Goal: Task Accomplishment & Management: Use online tool/utility

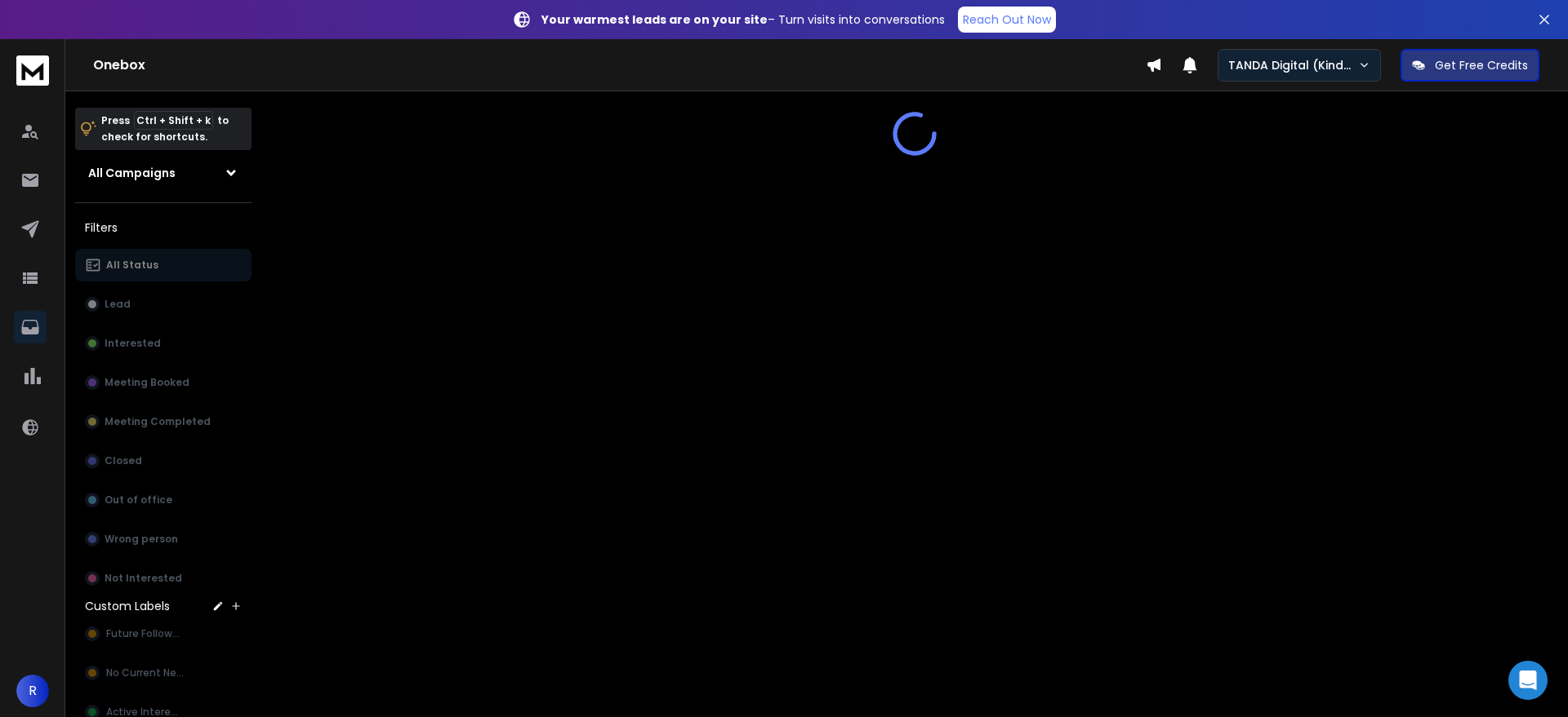
click at [1298, 64] on p "TANDA Digital (Kind Studio)" at bounding box center [1293, 66] width 129 height 16
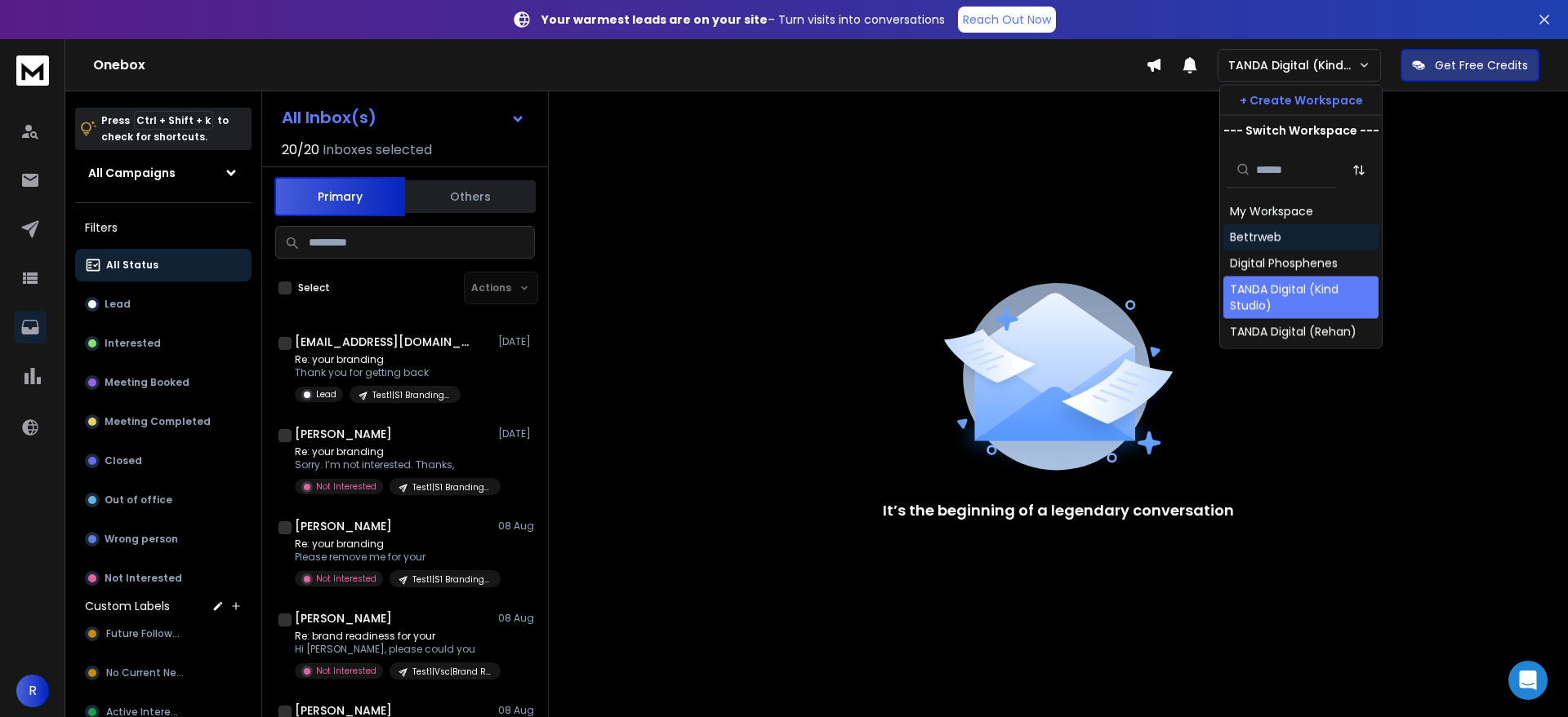
click at [1300, 238] on div "Bettrweb" at bounding box center [1301, 237] width 155 height 26
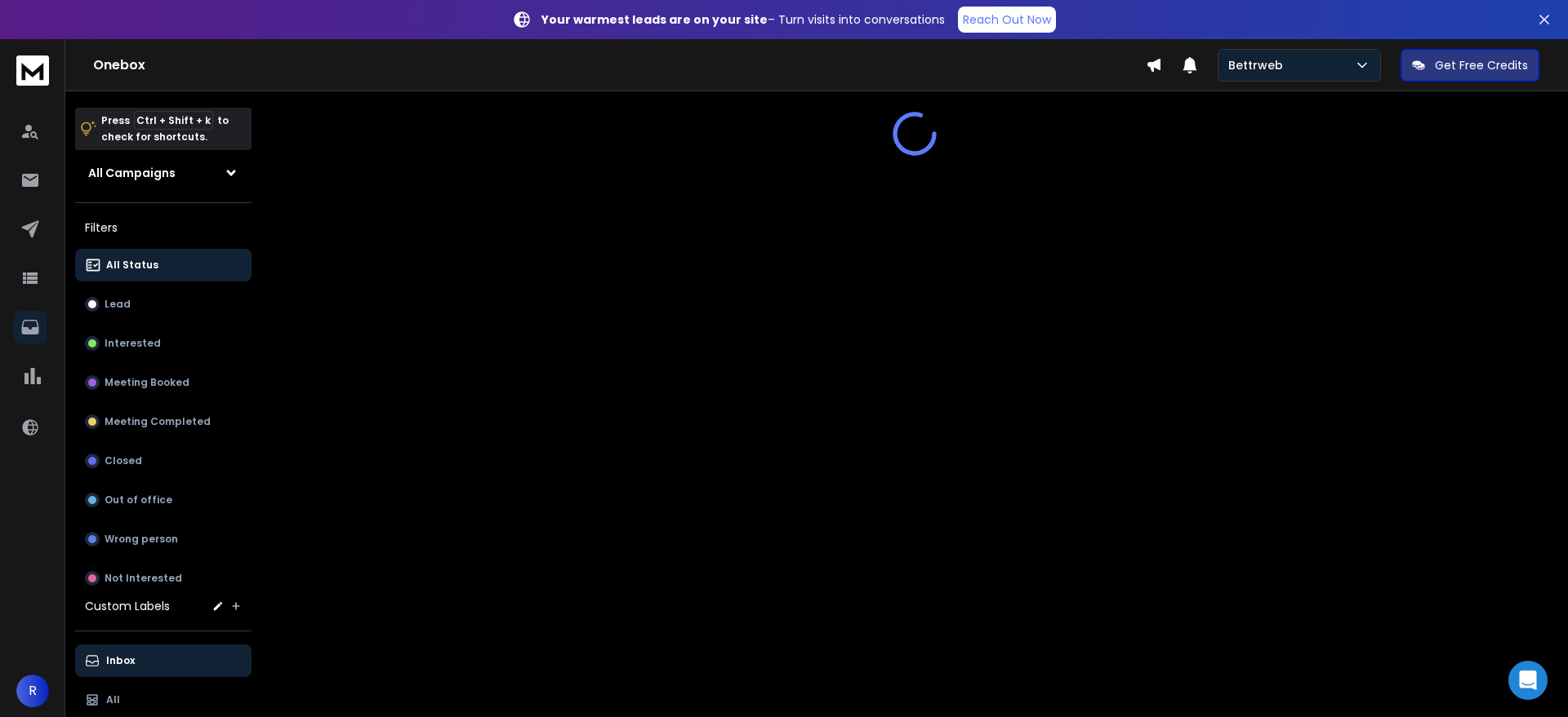
click at [1298, 62] on div "Bettrweb" at bounding box center [1299, 66] width 142 height 16
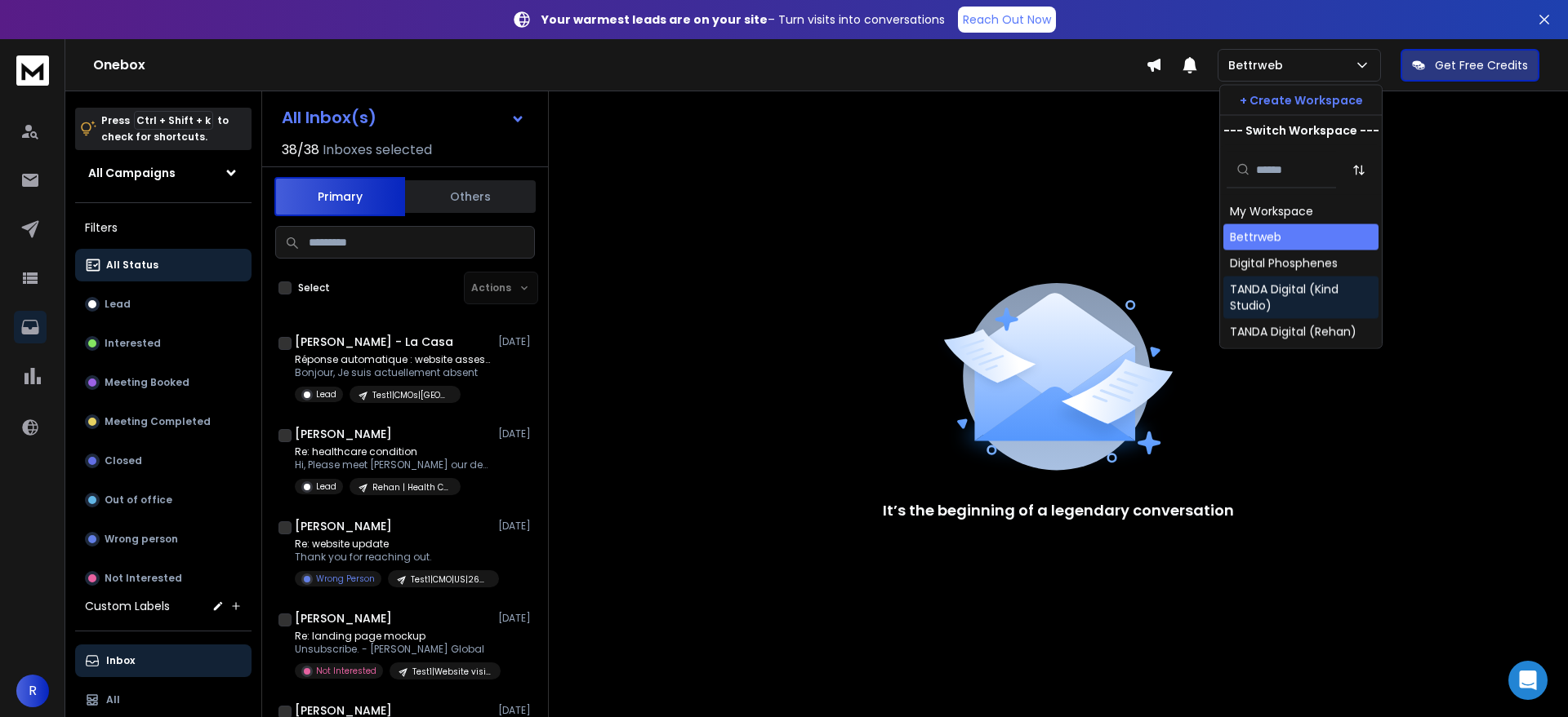
click at [1292, 294] on div "TANDA Digital (Kind Studio)" at bounding box center [1301, 298] width 142 height 33
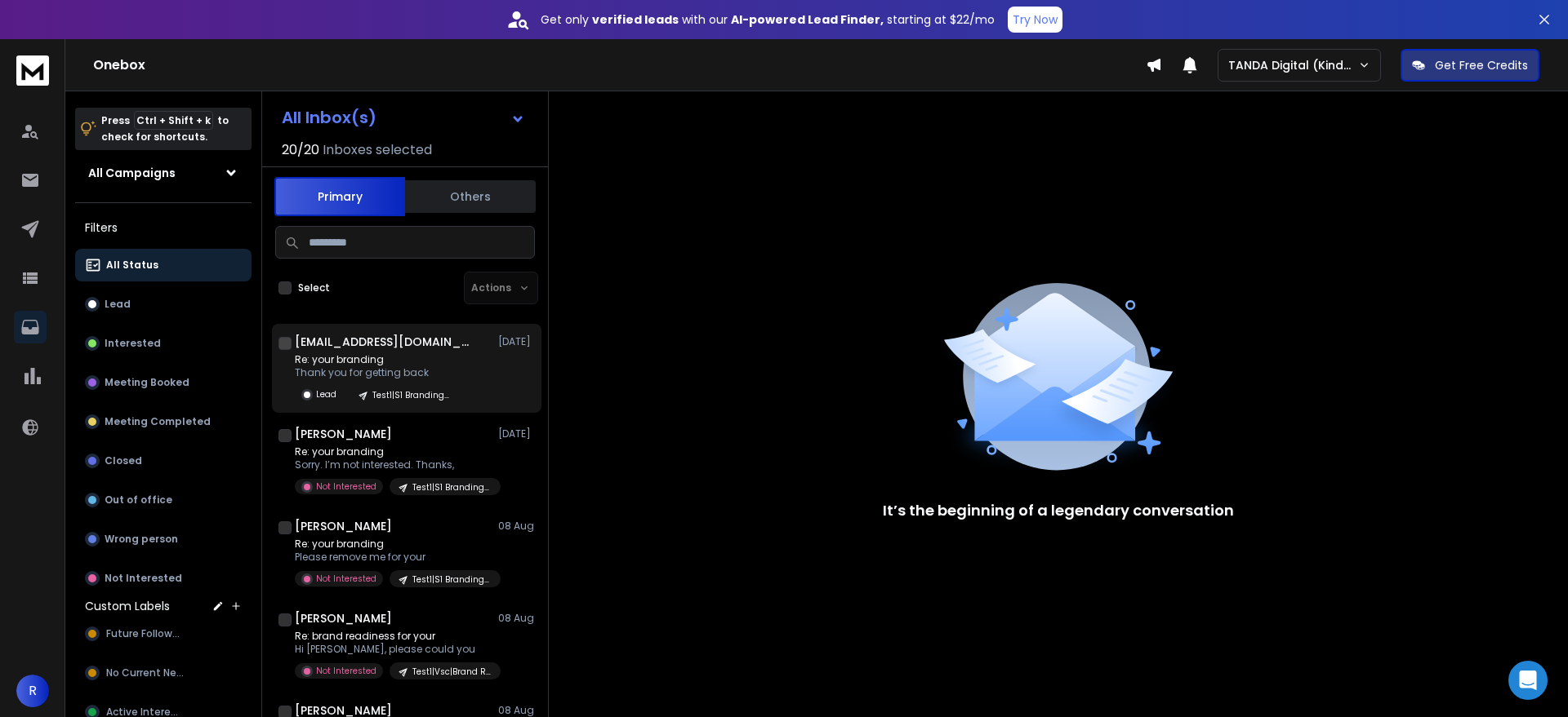
click at [387, 353] on div "amjelde@two.inc 15 Aug Re: your branding Thank you for getting back Lead Test1|…" at bounding box center [414, 368] width 240 height 69
